Goal: Navigation & Orientation: Find specific page/section

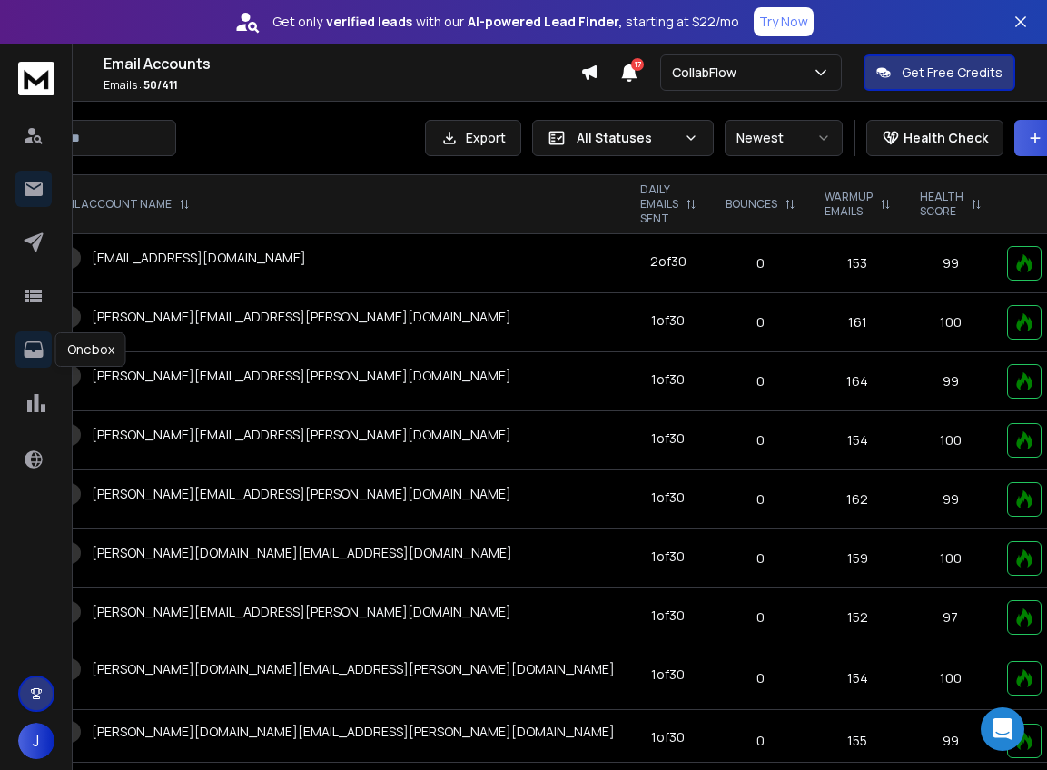
click at [28, 354] on icon at bounding box center [33, 349] width 19 height 16
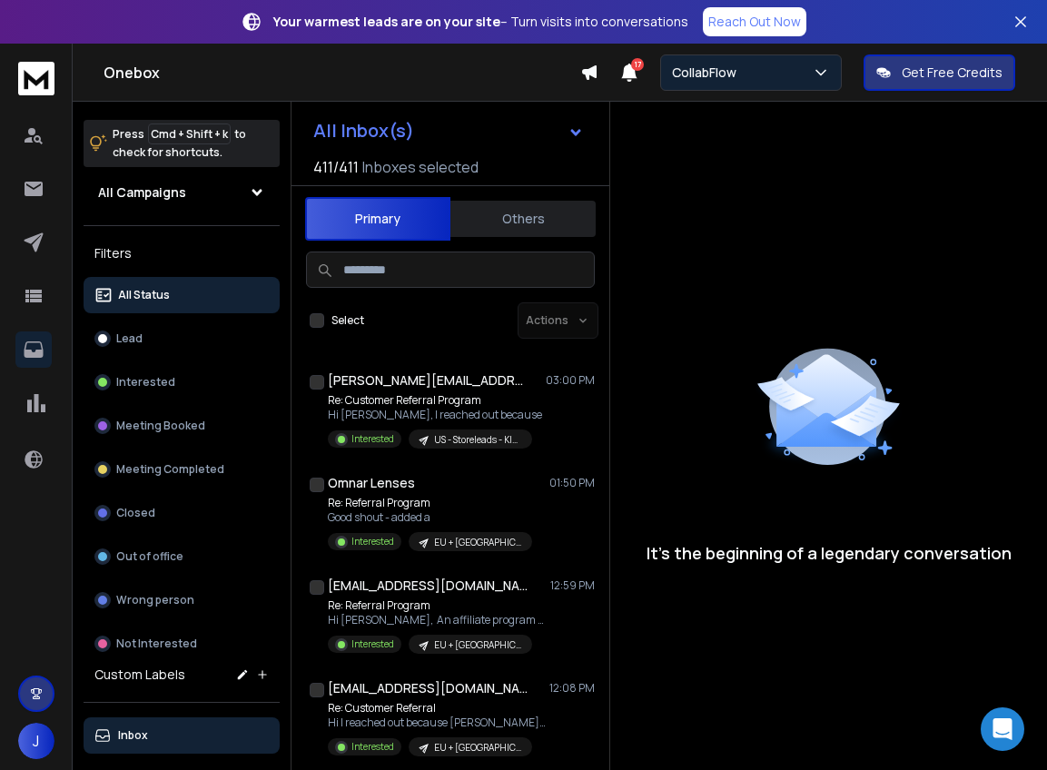
click at [768, 82] on button "CollabFlow" at bounding box center [751, 72] width 182 height 36
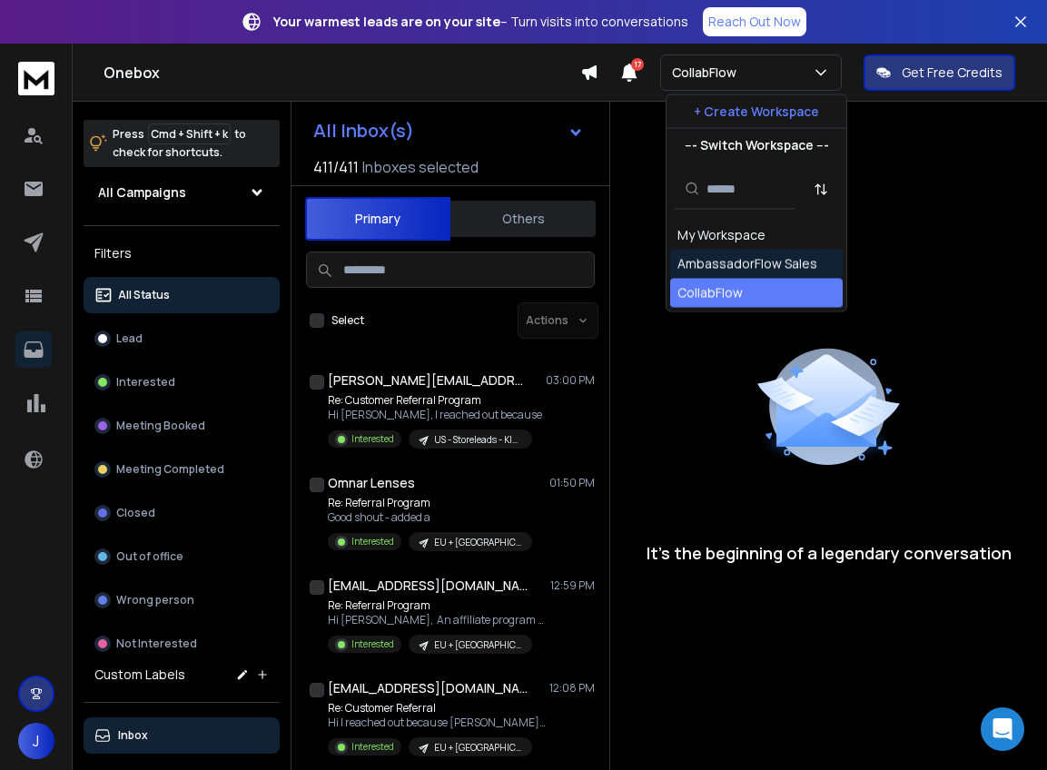
click at [758, 258] on div "AmbassadorFlow Sales" at bounding box center [747, 264] width 140 height 18
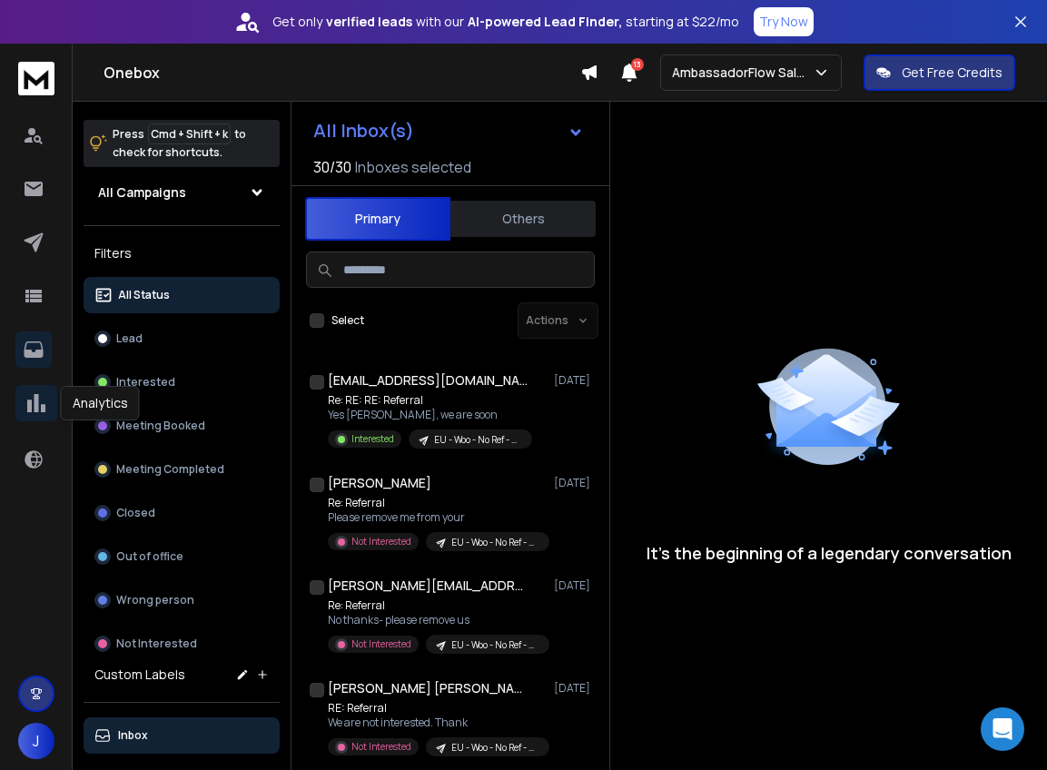
click at [35, 409] on icon at bounding box center [36, 403] width 18 height 18
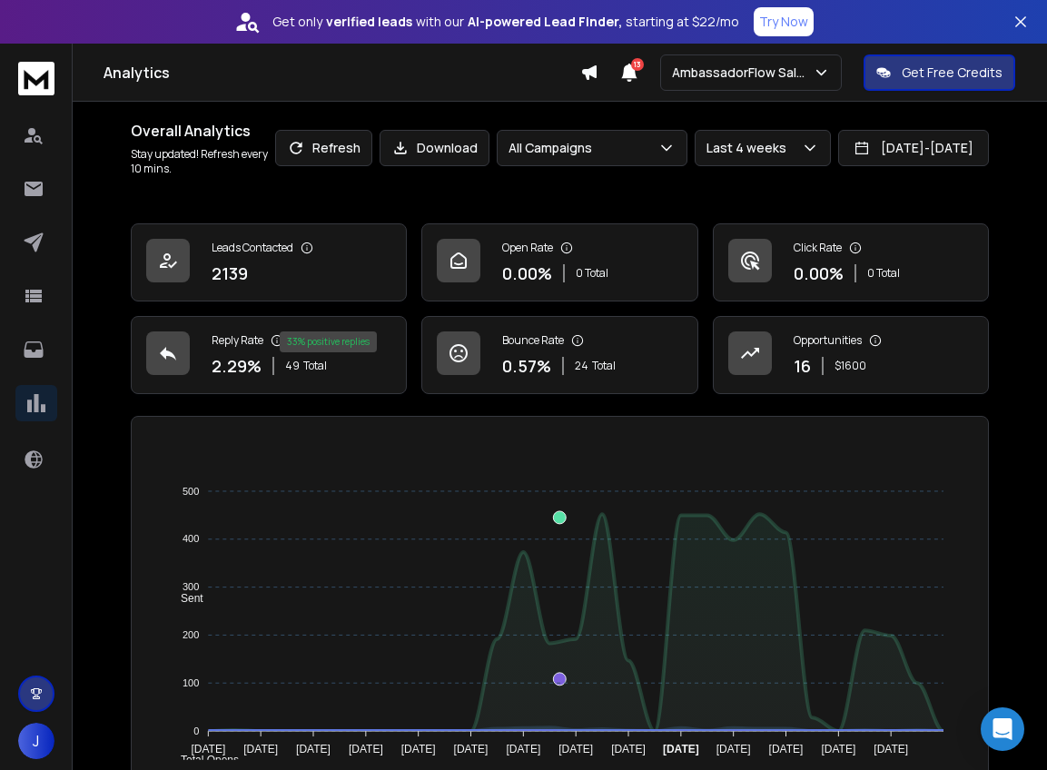
scroll to position [143, 0]
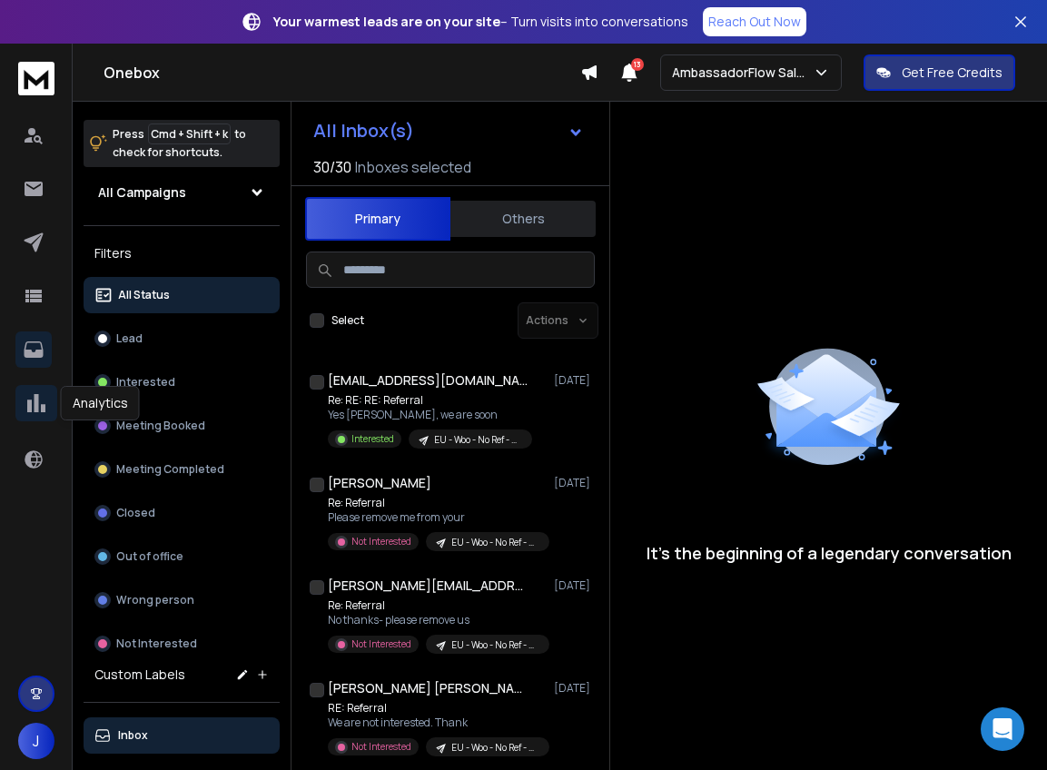
click at [34, 420] on link at bounding box center [36, 403] width 42 height 42
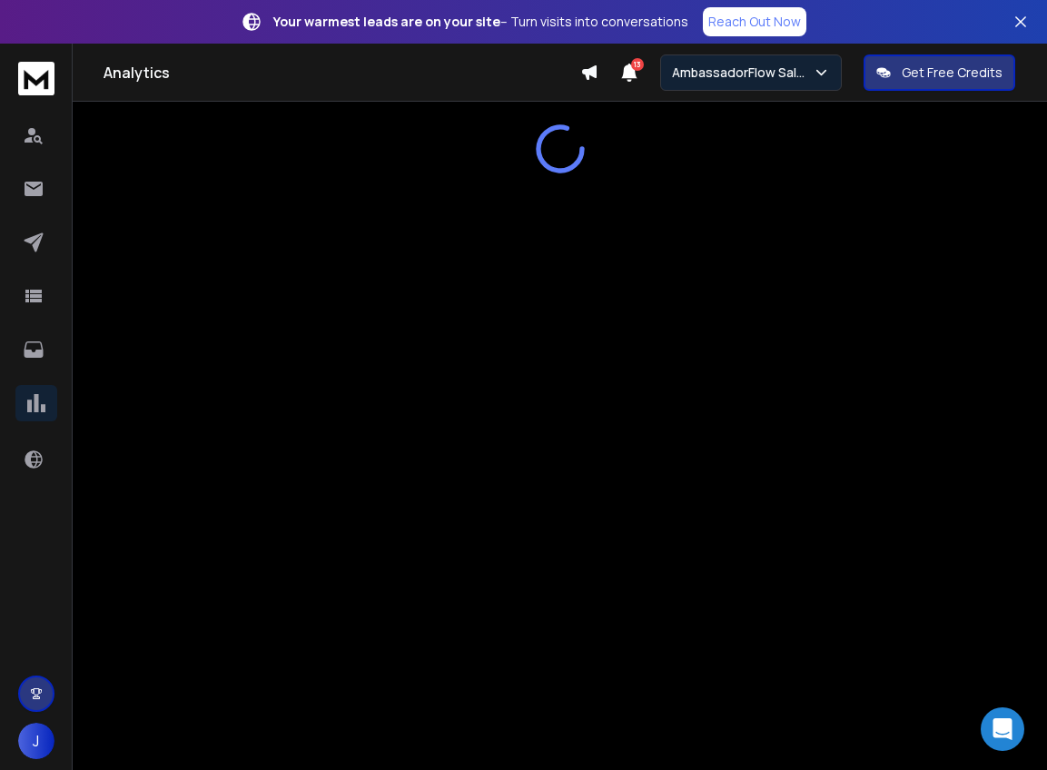
click at [784, 66] on p "AmbassadorFlow Sales" at bounding box center [742, 73] width 141 height 18
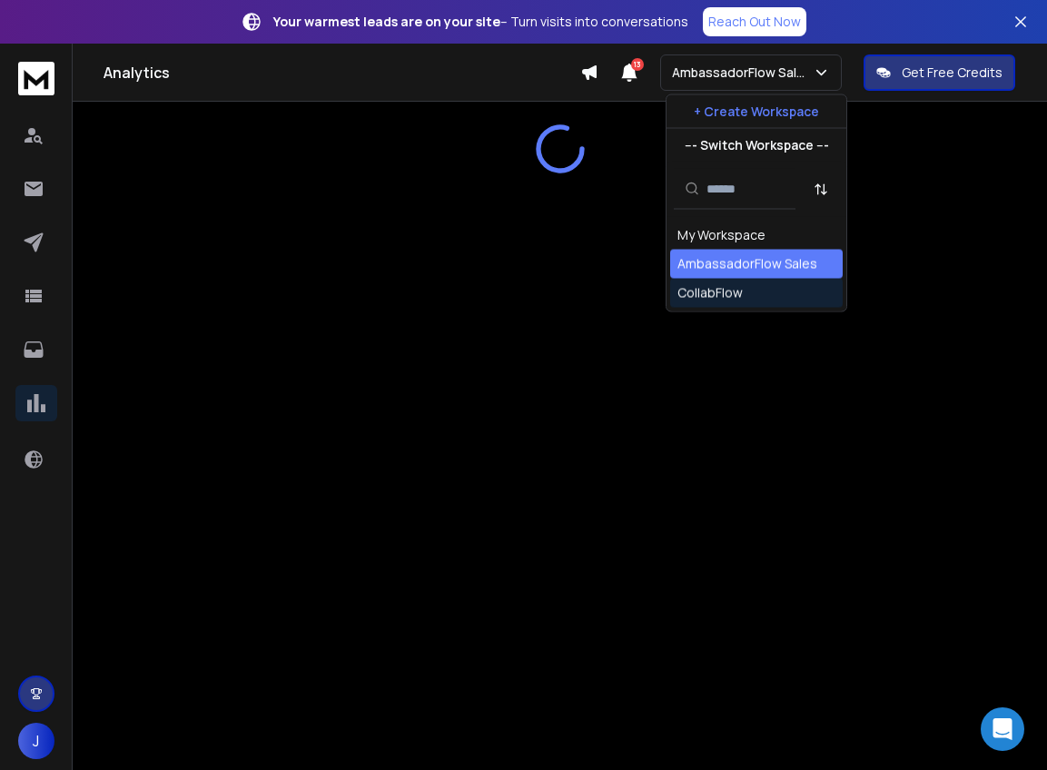
click at [761, 301] on div "CollabFlow" at bounding box center [756, 293] width 173 height 29
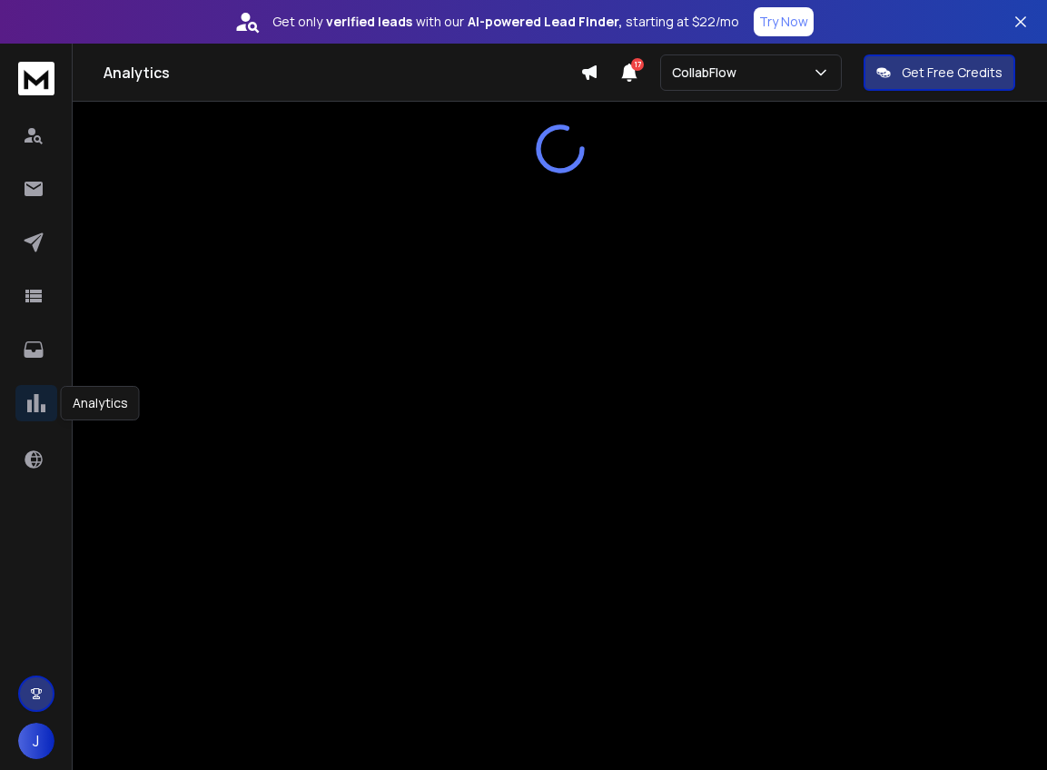
click at [35, 399] on icon at bounding box center [36, 403] width 18 height 18
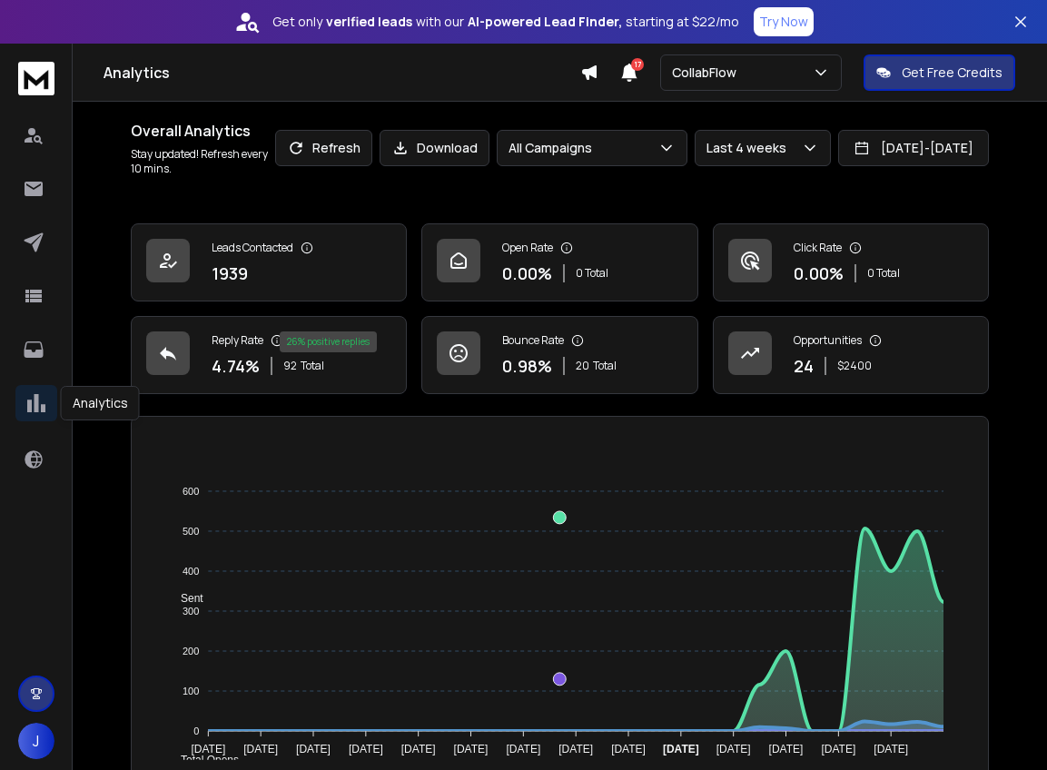
click at [35, 403] on icon at bounding box center [36, 403] width 18 height 18
click at [786, 72] on div "CollabFlow" at bounding box center [751, 73] width 158 height 18
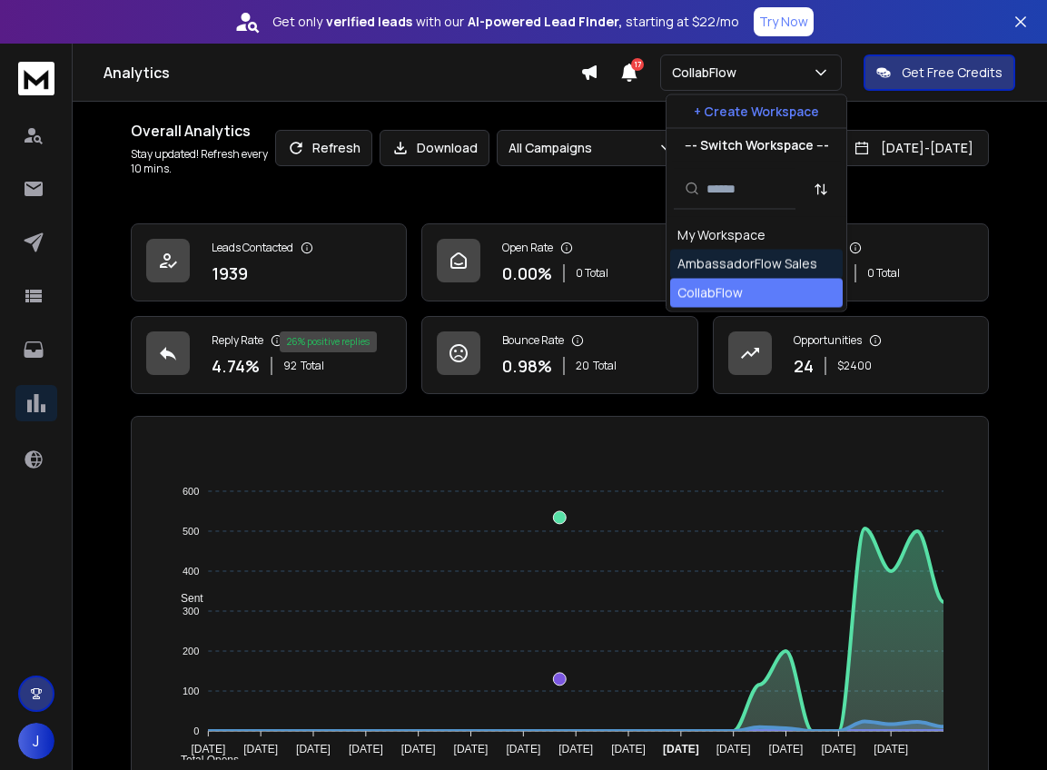
click at [115, 508] on div "Overall Analytics Stay updated! Refresh every 10 mins. Refresh Download All Cam…" at bounding box center [560, 666] width 974 height 1128
